Goal: Task Accomplishment & Management: Manage account settings

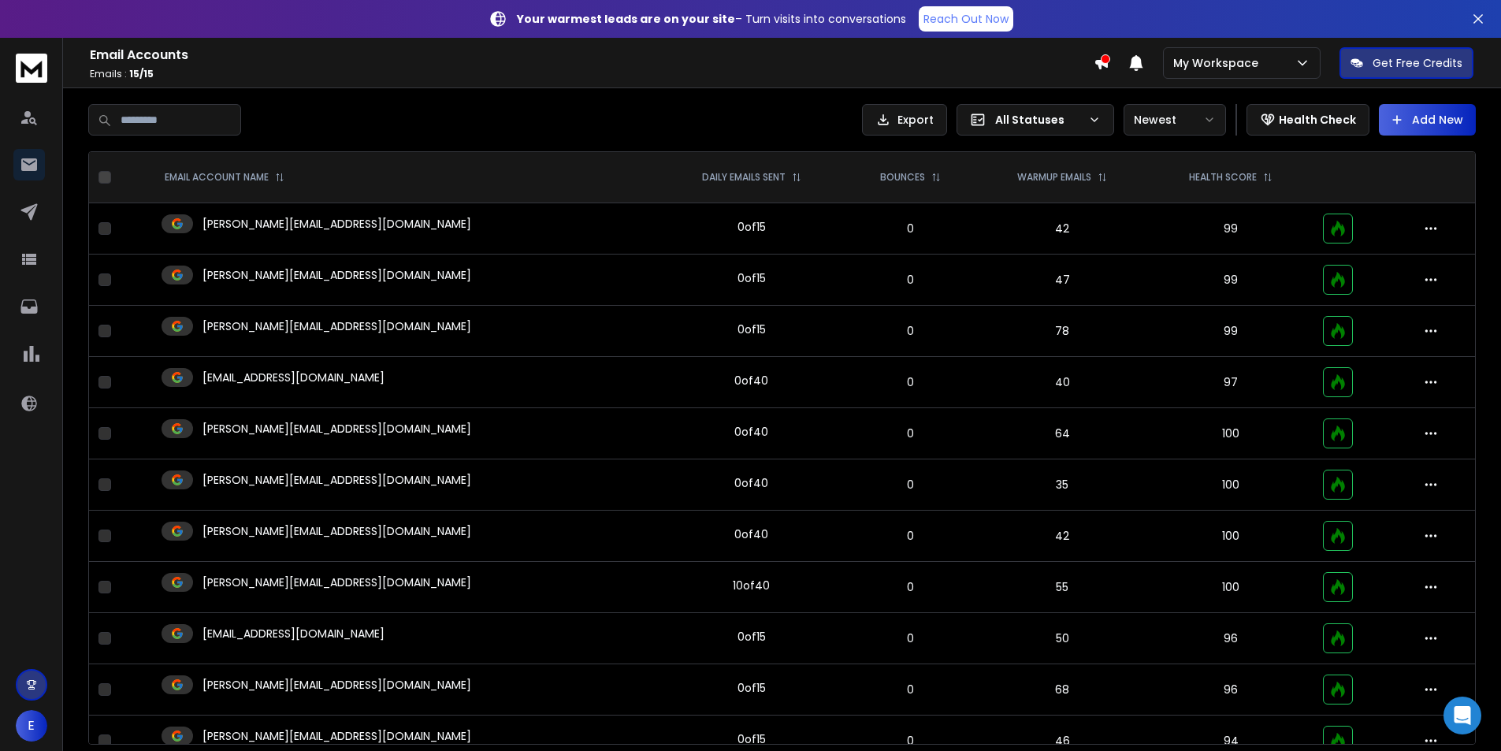
click at [637, 123] on div at bounding box center [470, 120] width 764 height 32
click at [756, 132] on div at bounding box center [470, 120] width 764 height 32
click at [1106, 63] on button at bounding box center [1102, 63] width 16 height 16
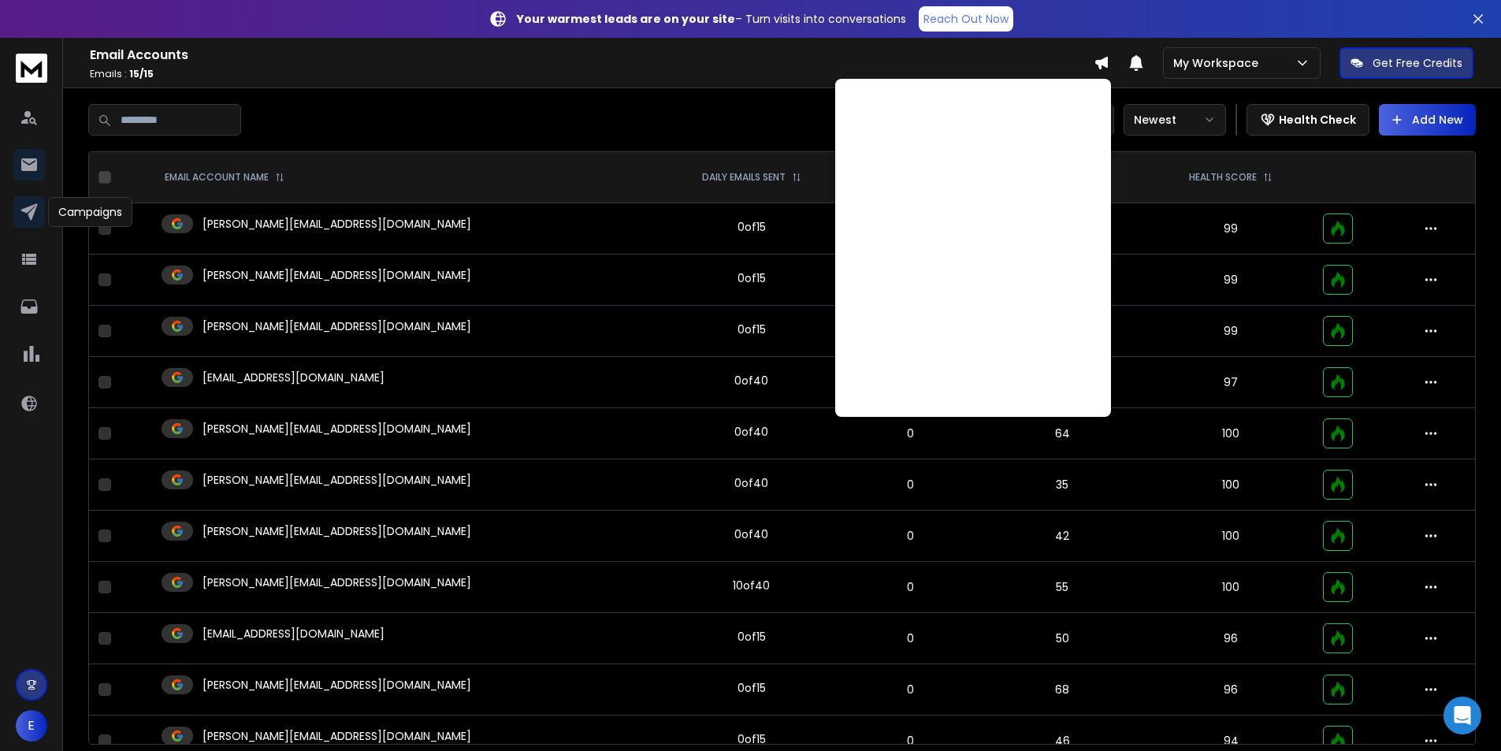
click at [26, 212] on icon at bounding box center [28, 211] width 17 height 17
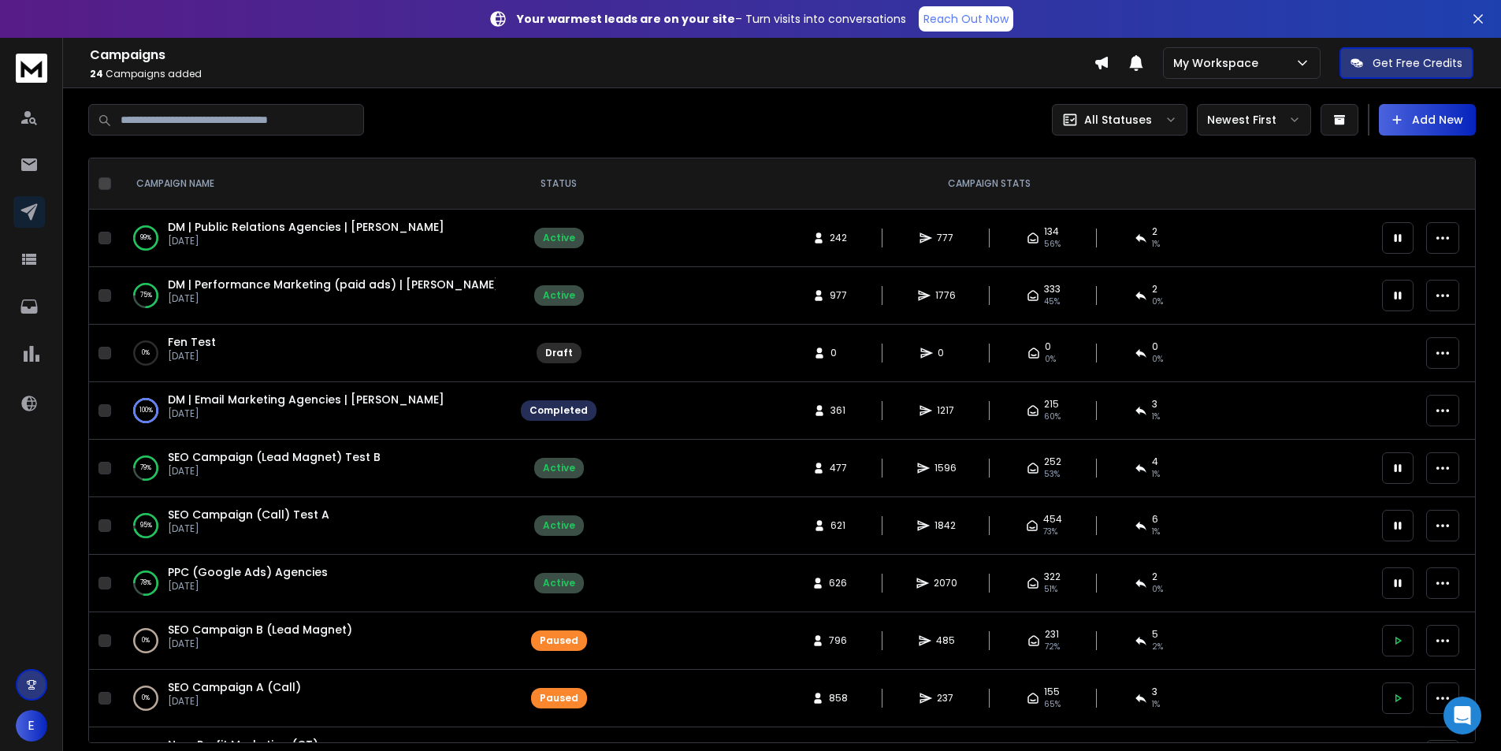
click at [766, 131] on div at bounding box center [435, 120] width 694 height 32
click at [1478, 17] on icon at bounding box center [1478, 19] width 14 height 14
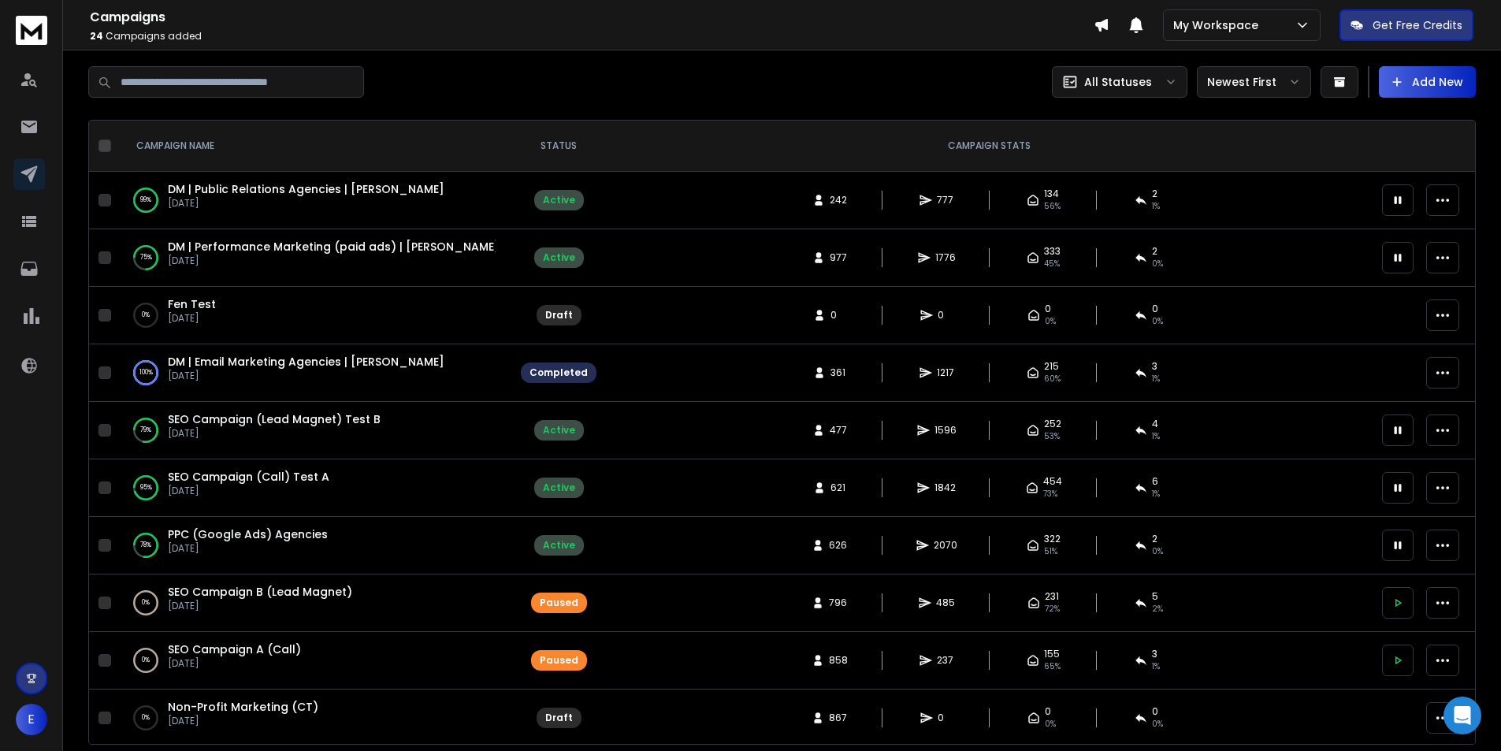
click at [656, 62] on div "Campaigns 24 Campaigns Added All Statuses Newest First Add New CAMPAIGN NAME ST…" at bounding box center [782, 405] width 1438 height 710
click at [1159, 95] on button "All Statuses" at bounding box center [1120, 82] width 136 height 32
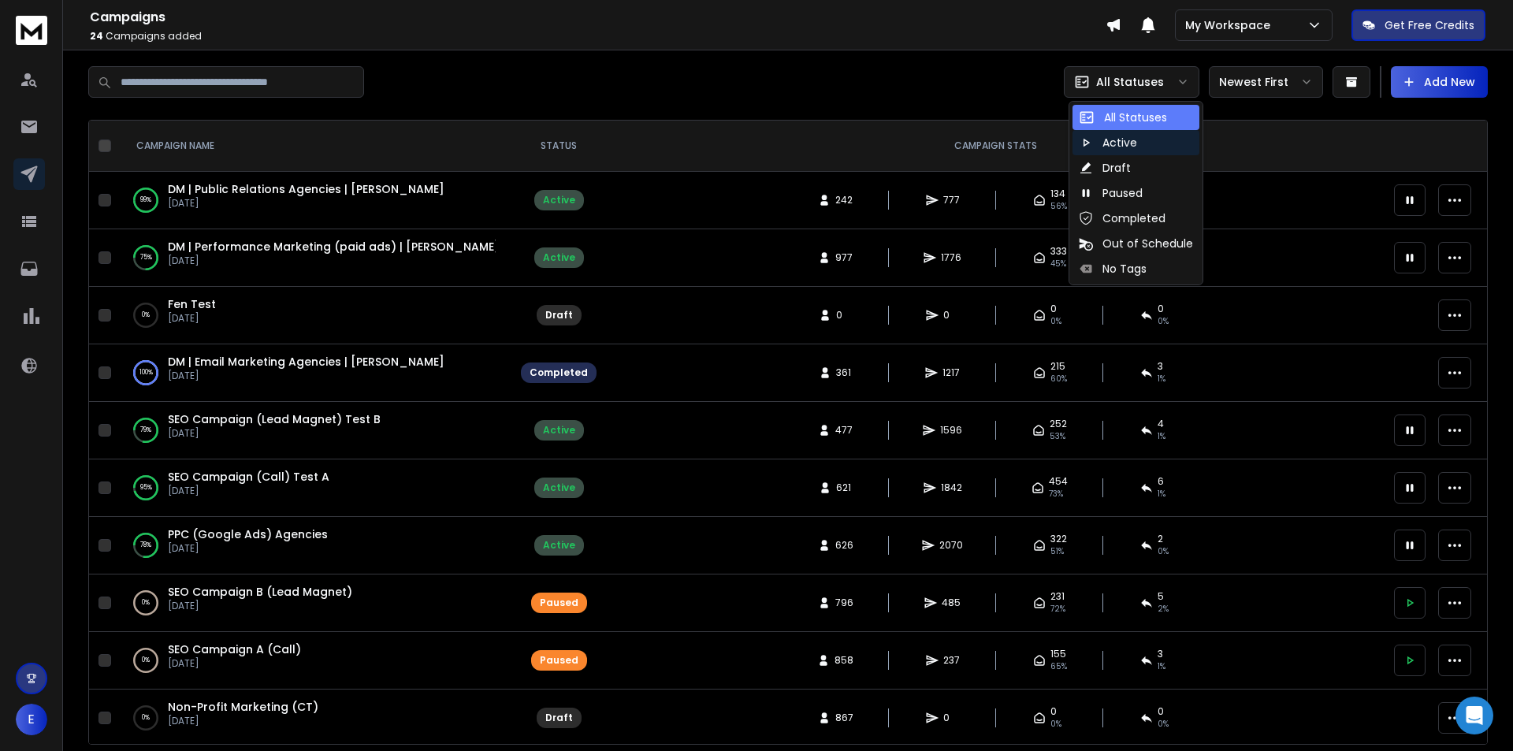
click at [1137, 145] on div "Active" at bounding box center [1136, 142] width 127 height 25
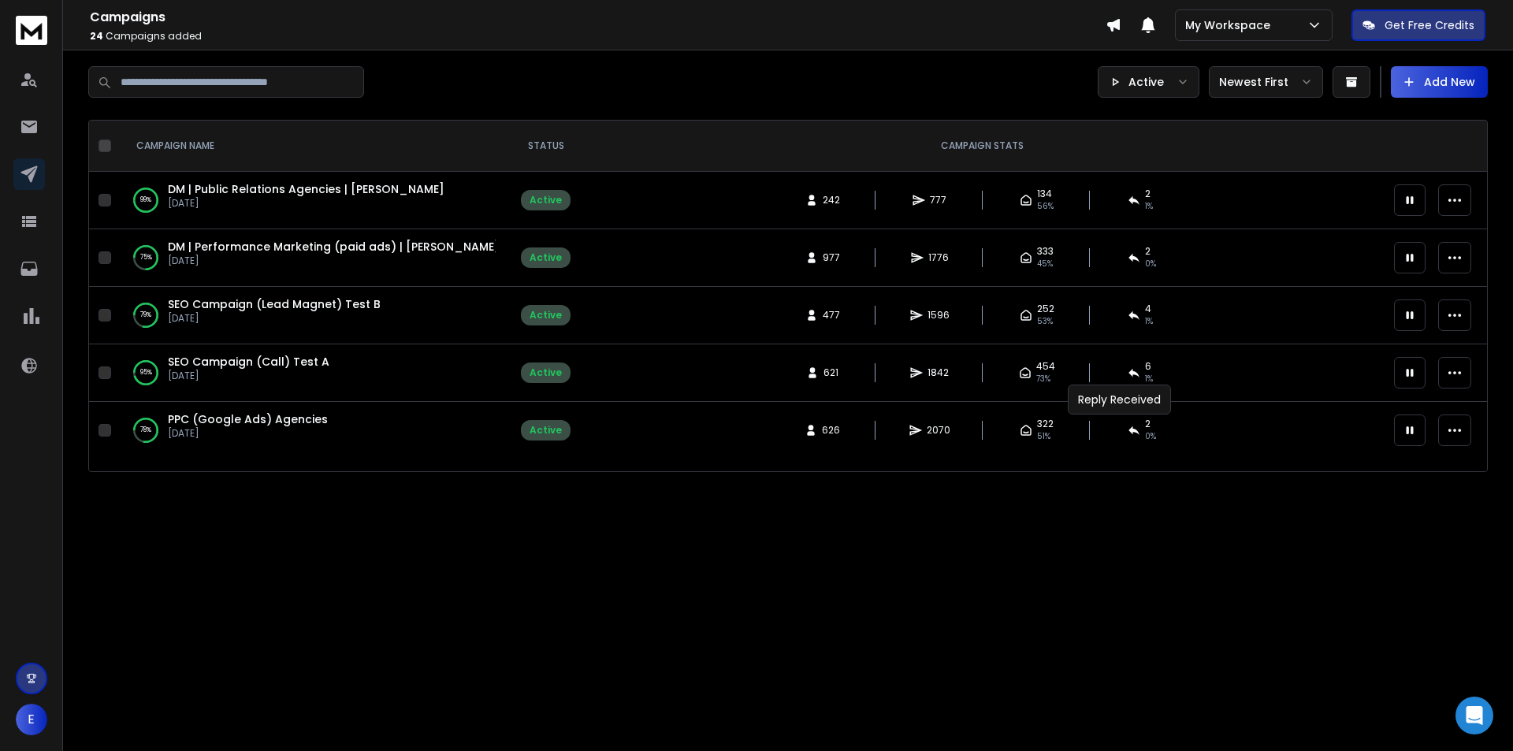
click at [1151, 559] on div "Your warmest leads are on your site – Turn visits into conversations Reach Out …" at bounding box center [756, 375] width 1513 height 751
click at [1143, 561] on div "Your warmest leads are on your site – Turn visits into conversations Reach Out …" at bounding box center [756, 375] width 1513 height 751
click at [1069, 604] on div "Your warmest leads are on your site – Turn visits into conversations Reach Out …" at bounding box center [756, 375] width 1513 height 751
click at [1106, 544] on div "Your warmest leads are on your site – Turn visits into conversations Reach Out …" at bounding box center [756, 375] width 1513 height 751
click at [1170, 573] on div "Your warmest leads are on your site – Turn visits into conversations Reach Out …" at bounding box center [756, 375] width 1513 height 751
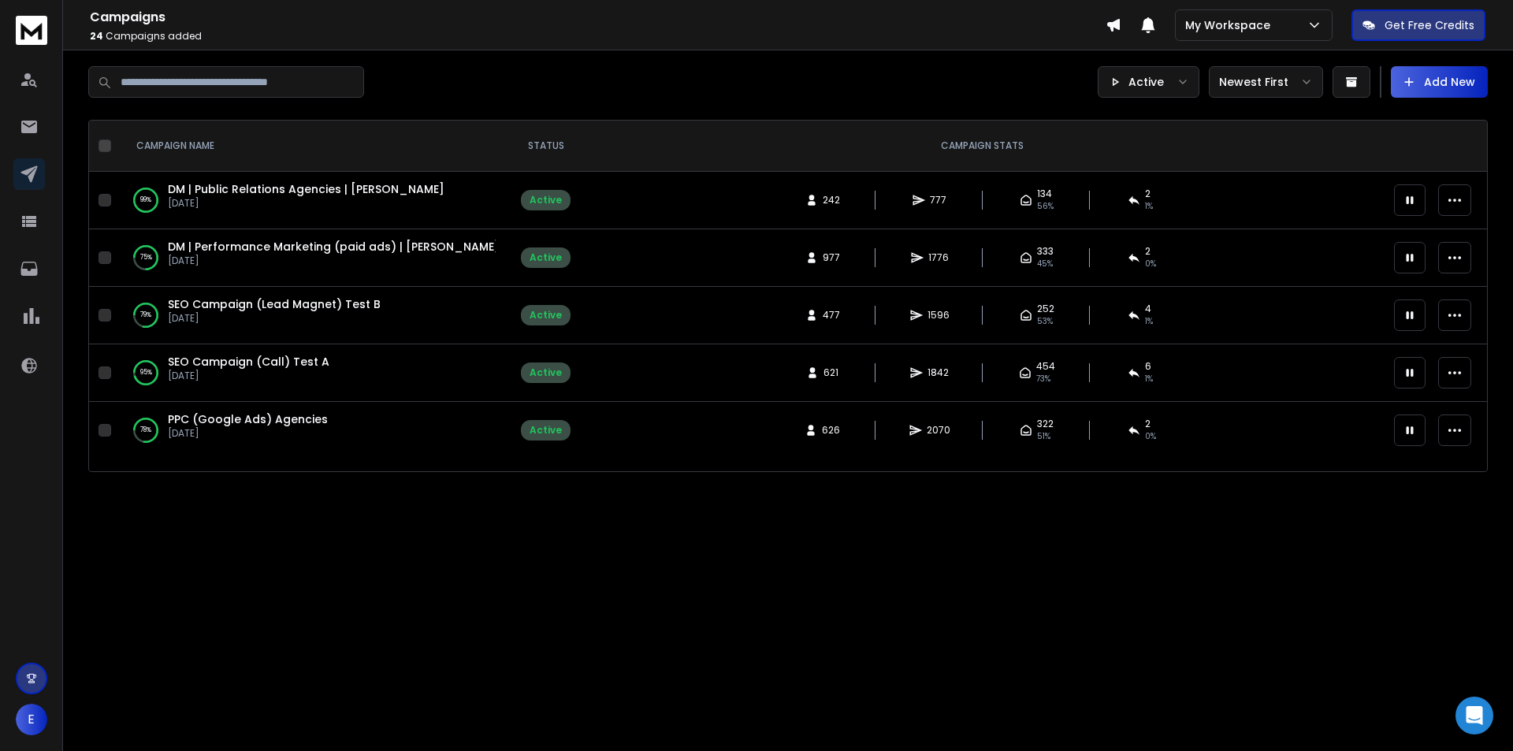
click at [671, 0] on div "Campaigns 24 Campaigns added My Workspace Get Free Credits" at bounding box center [756, 25] width 1513 height 50
click at [701, 55] on div "Campaigns 24 Campaigns Added Active Newest First Add New CAMPAIGN NAME STATUS C…" at bounding box center [788, 268] width 1450 height 437
click at [720, 73] on div at bounding box center [438, 82] width 700 height 32
click at [1225, 552] on div "Your warmest leads are on your site – Turn visits into conversations Reach Out …" at bounding box center [756, 375] width 1513 height 751
click at [1233, 563] on div "Your warmest leads are on your site – Turn visits into conversations Reach Out …" at bounding box center [756, 375] width 1513 height 751
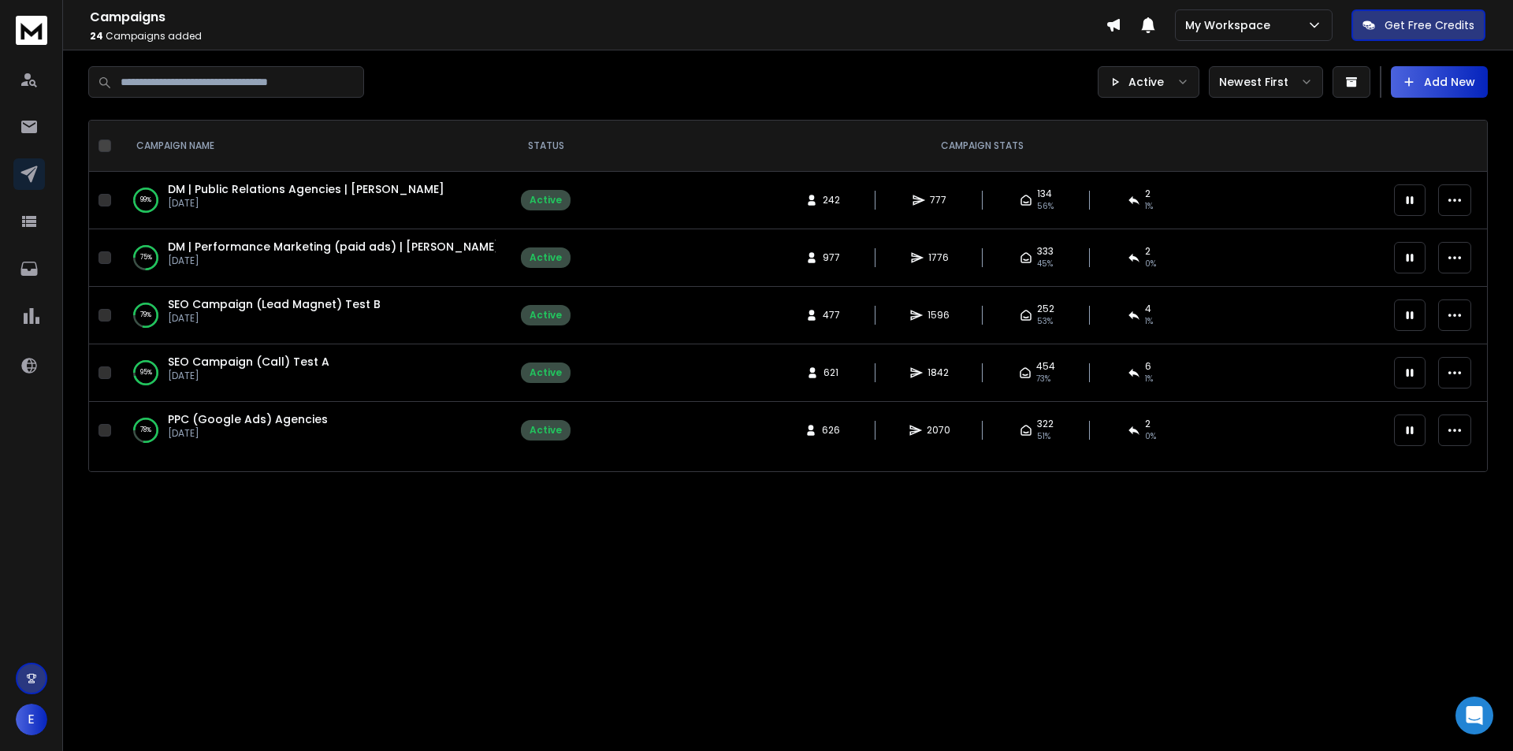
click at [956, 79] on div "Campaigns 24 Campaigns Added Active Newest First Add New" at bounding box center [1138, 82] width 700 height 32
click at [1304, 526] on div "Your warmest leads are on your site – Turn visits into conversations Reach Out …" at bounding box center [756, 375] width 1513 height 751
